Goal: Communication & Community: Answer question/provide support

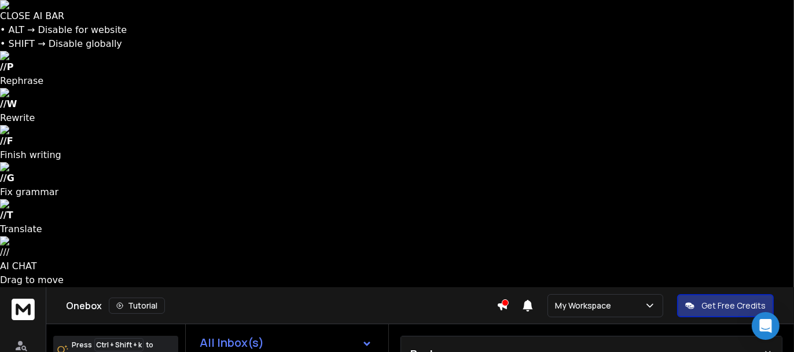
scroll to position [13, 0]
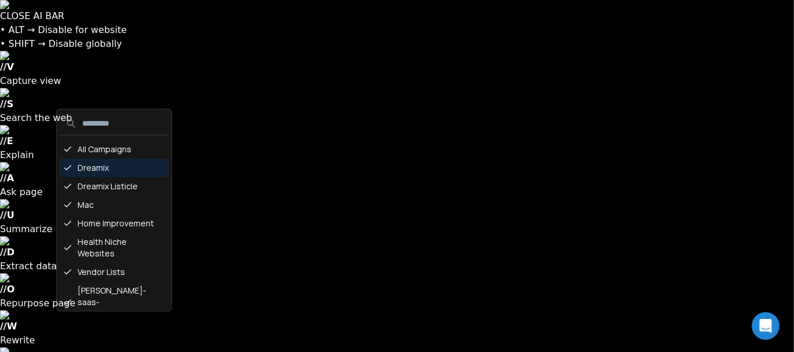
click at [112, 166] on div "Dreamix" at bounding box center [114, 168] width 110 height 19
click at [71, 167] on span at bounding box center [68, 168] width 8 height 8
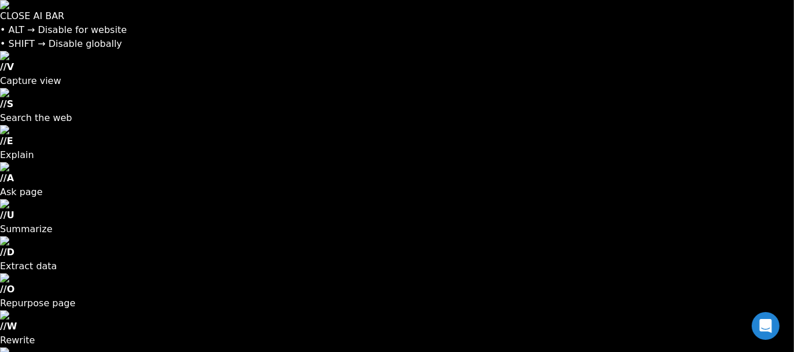
scroll to position [1139, 0]
